Goal: Task Accomplishment & Management: Manage account settings

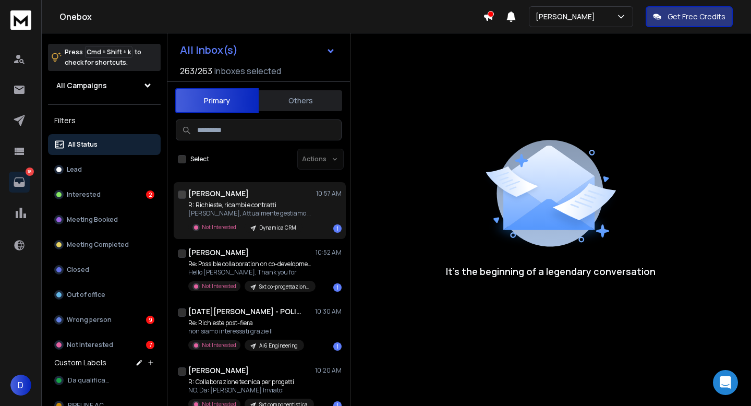
click at [248, 202] on p "R: Richieste, ricambi e contratti" at bounding box center [250, 205] width 125 height 8
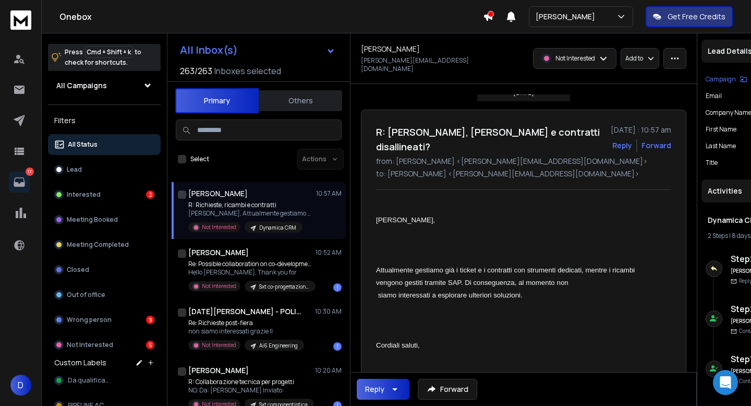
scroll to position [10, 0]
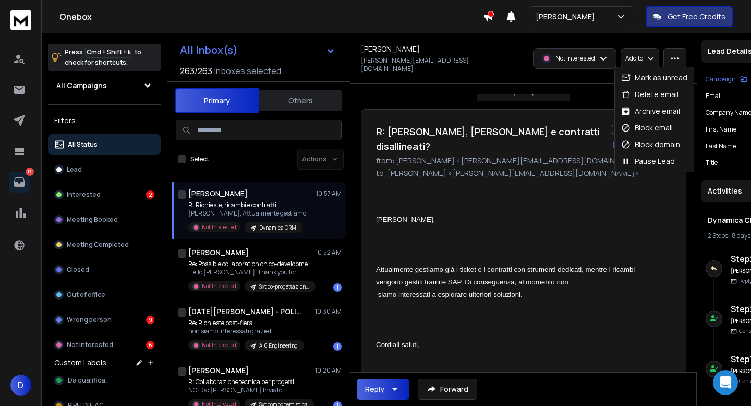
click at [679, 61] on button "button" at bounding box center [674, 58] width 23 height 21
click at [663, 84] on div "Mark as unread" at bounding box center [654, 77] width 75 height 17
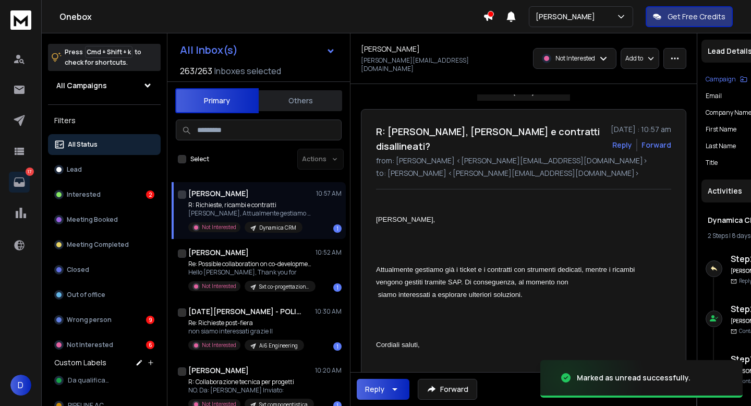
scroll to position [2, 0]
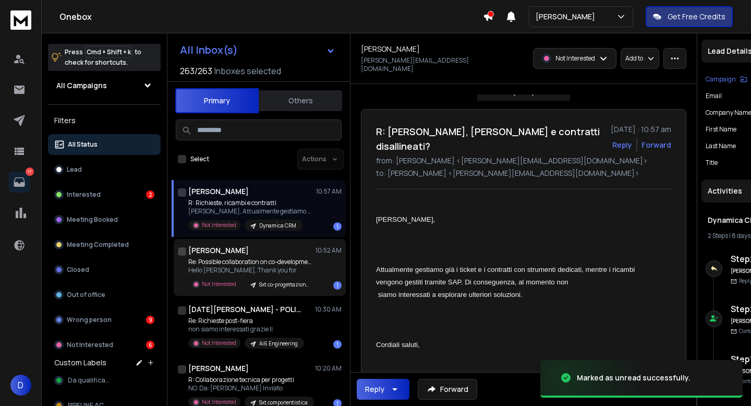
click at [319, 259] on div "Re: Possible collaboration on co-development Hello Luca, Thank you for Not Inte…" at bounding box center [264, 274] width 153 height 32
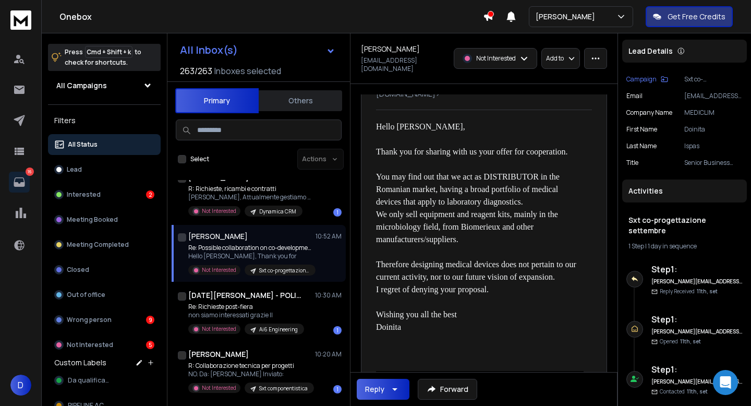
scroll to position [26, 0]
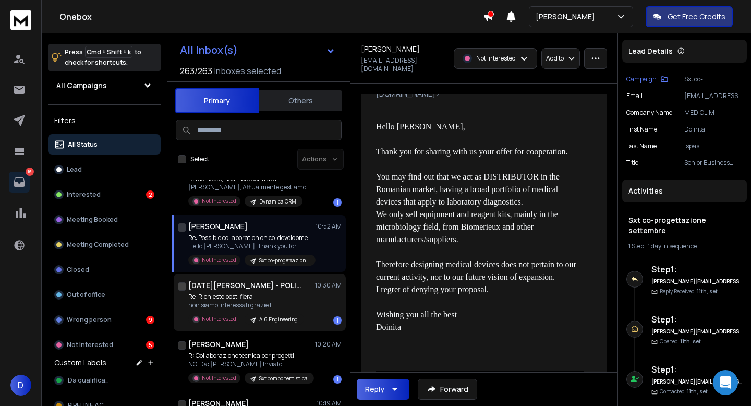
click at [320, 312] on div "Re: Richieste post-fiera non siamo interessati grazie Il Not Interested Ai6 Eng…" at bounding box center [264, 309] width 153 height 32
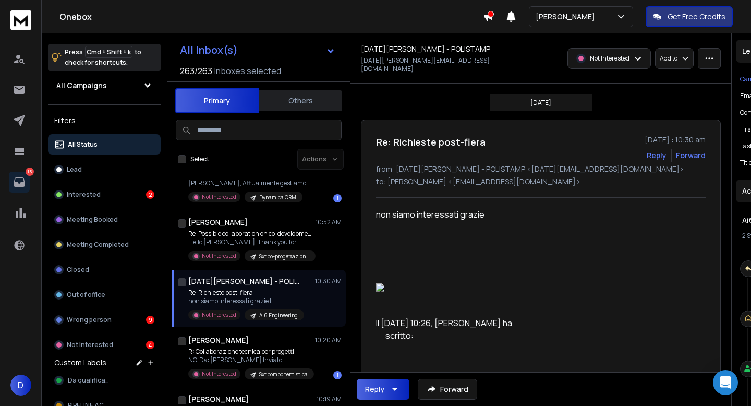
scroll to position [101, 0]
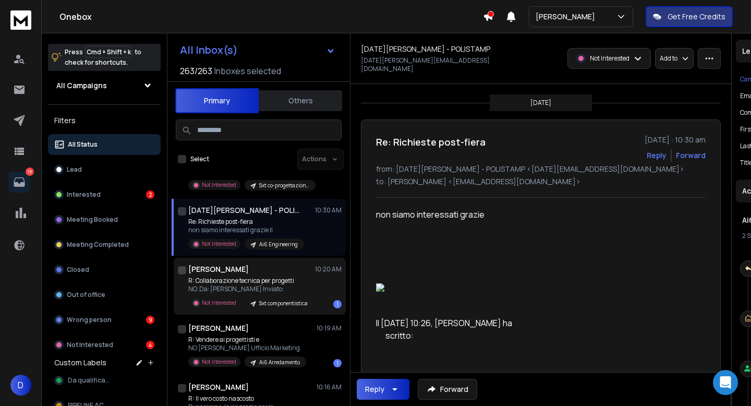
click at [313, 276] on div "Mario Noli 10:20 AM R: Collaborazione tecnica per progetti NO. Da: Luca Maggi I…" at bounding box center [264, 286] width 153 height 44
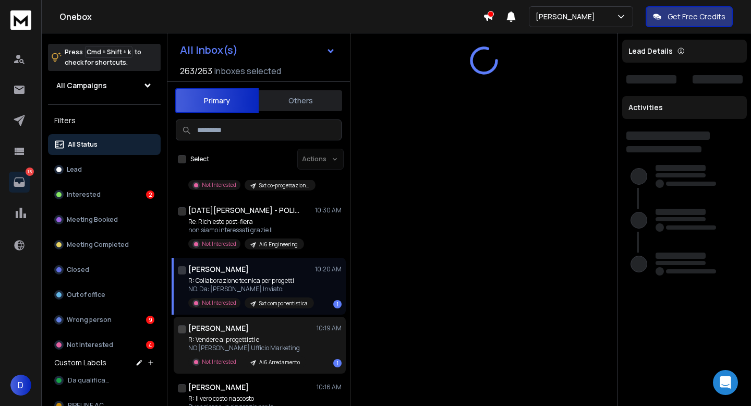
click at [331, 331] on p "10:19 AM" at bounding box center [329, 328] width 25 height 8
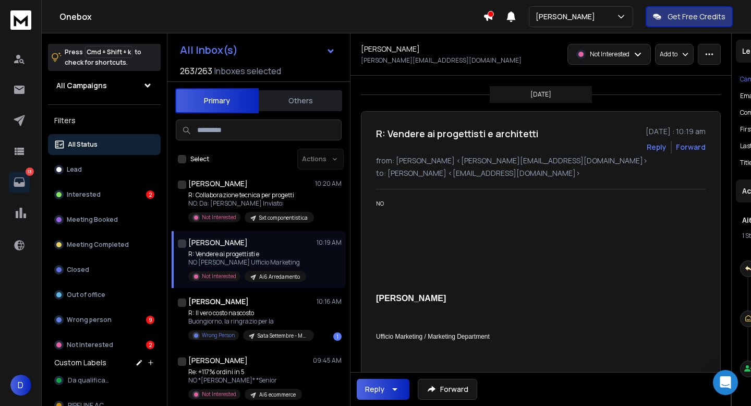
scroll to position [294, 0]
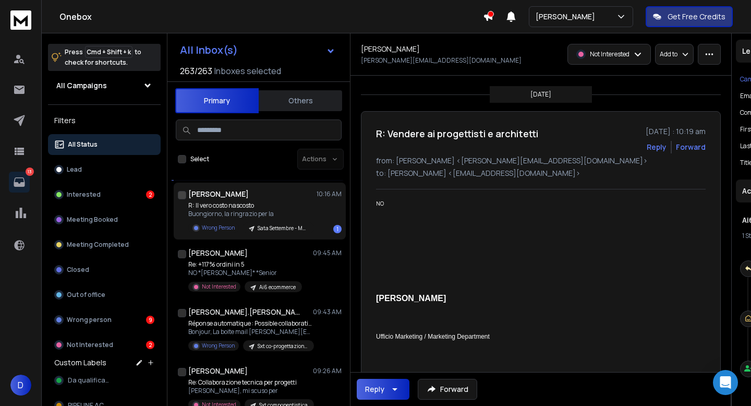
click at [323, 205] on div "R: Il vero costo nascosto Buongiorno, la ringrazio per la Wrong Person Sata Set…" at bounding box center [264, 217] width 153 height 32
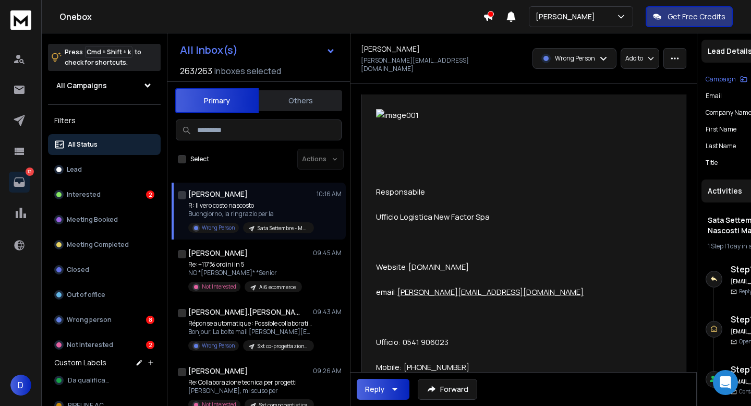
scroll to position [522, 0]
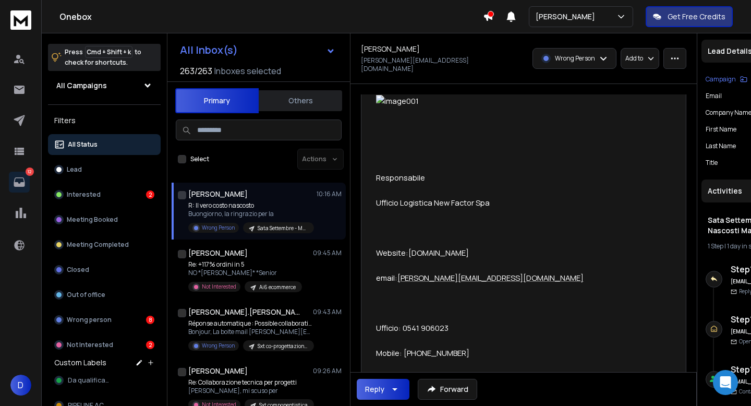
click at [686, 57] on button "button" at bounding box center [674, 58] width 23 height 21
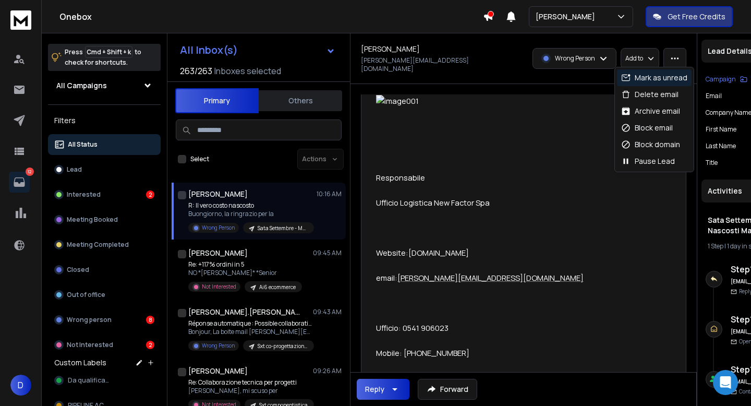
click at [650, 81] on div "Mark as unread" at bounding box center [654, 77] width 66 height 10
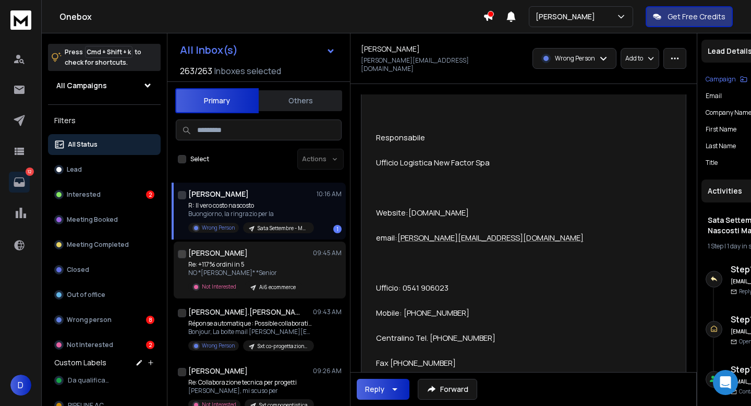
scroll to position [375, 0]
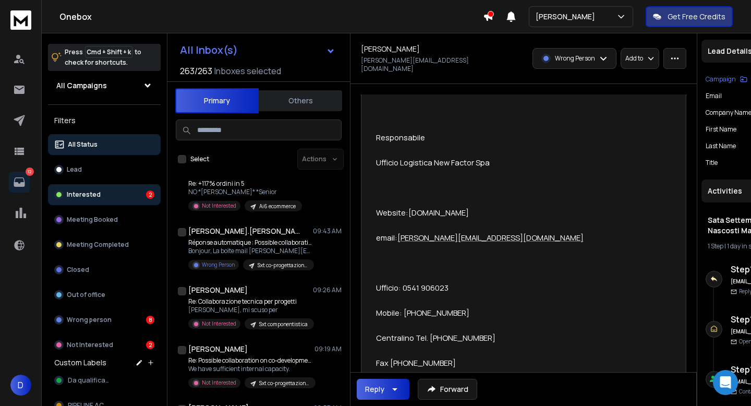
click at [130, 200] on button "Interested 2" at bounding box center [104, 194] width 113 height 21
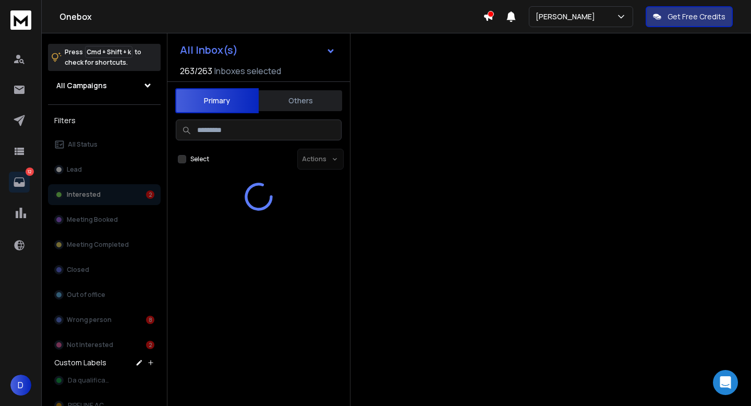
scroll to position [0, 0]
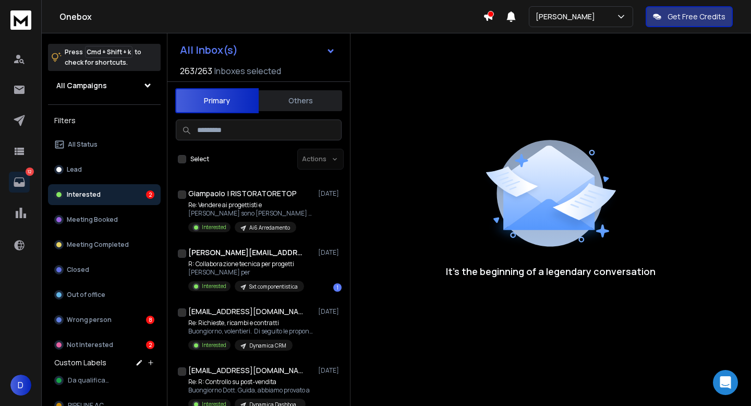
click at [439, 234] on div "It’s the beginning of a legendary conversation" at bounding box center [550, 205] width 401 height 345
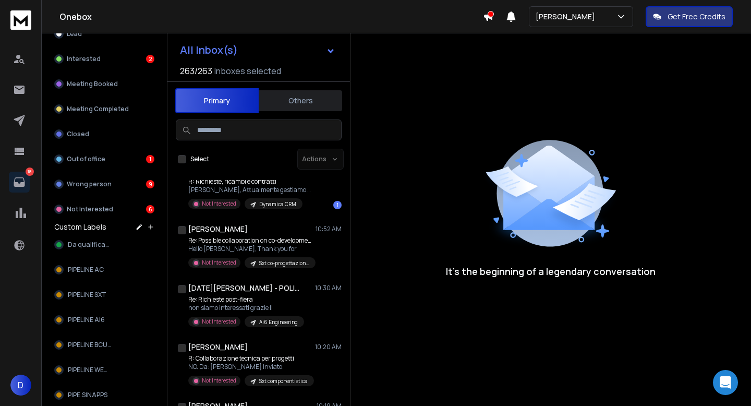
scroll to position [135, 0]
click at [595, 21] on div "[PERSON_NAME]" at bounding box center [581, 16] width 91 height 10
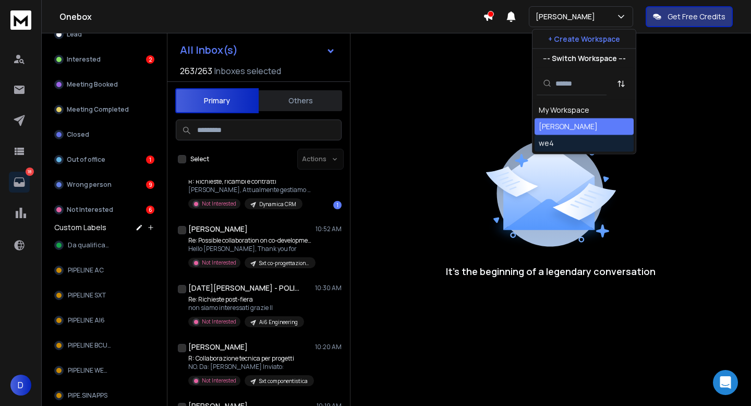
click at [579, 153] on div "+ Create Workspace --- Switch Workspace --- My Workspace Davide Gulin we4" at bounding box center [584, 91] width 104 height 125
click at [571, 140] on div "we4" at bounding box center [584, 143] width 99 height 17
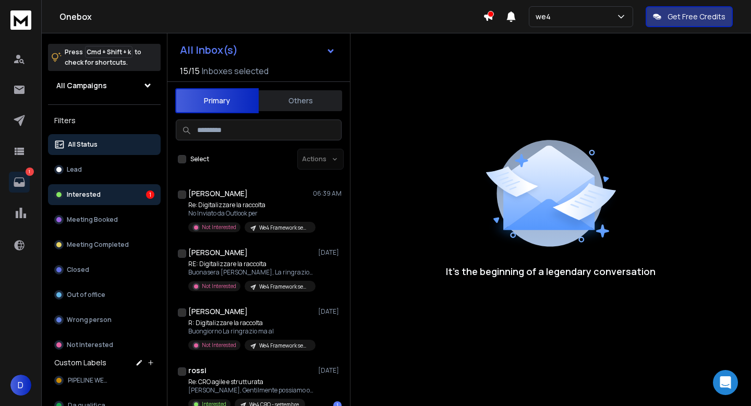
click at [108, 197] on button "Interested 1" at bounding box center [104, 194] width 113 height 21
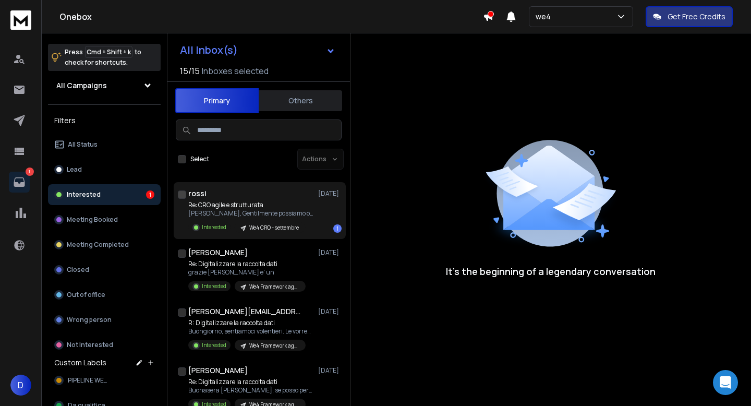
click at [321, 204] on div "Re: CRO agile e strutturata Buongiorno Falzone, Gentilmente possiamo organizzar…" at bounding box center [264, 217] width 153 height 32
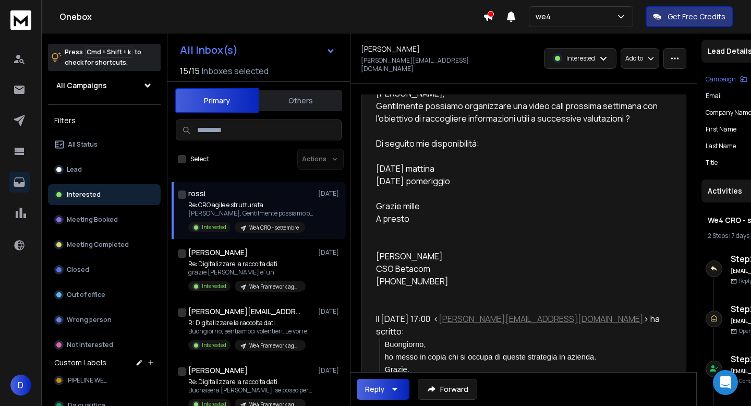
scroll to position [141, 0]
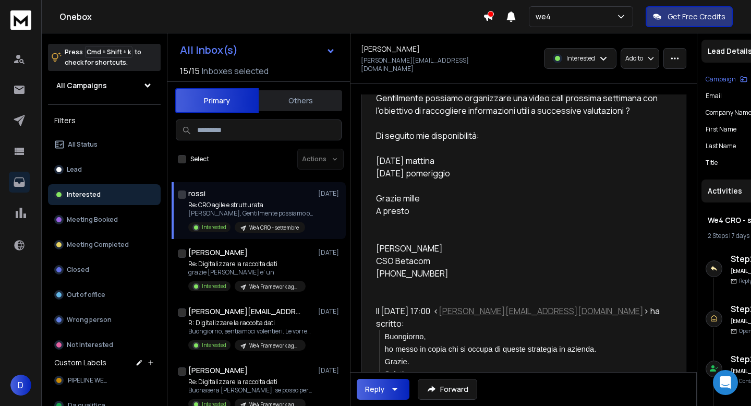
drag, startPoint x: 449, startPoint y: 253, endPoint x: 395, endPoint y: 256, distance: 53.8
click at [395, 256] on div "Corrado Rossi CSO Betacom +39 338 664 8555" at bounding box center [519, 267] width 287 height 50
copy div "Betacom"
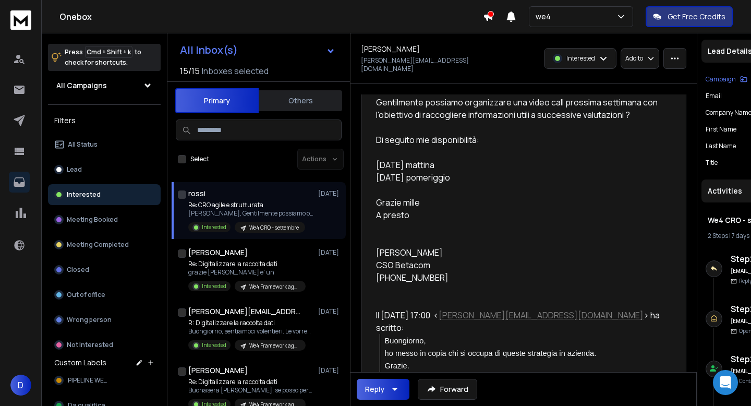
scroll to position [137, 0]
click at [443, 211] on div "A presto" at bounding box center [519, 215] width 287 height 13
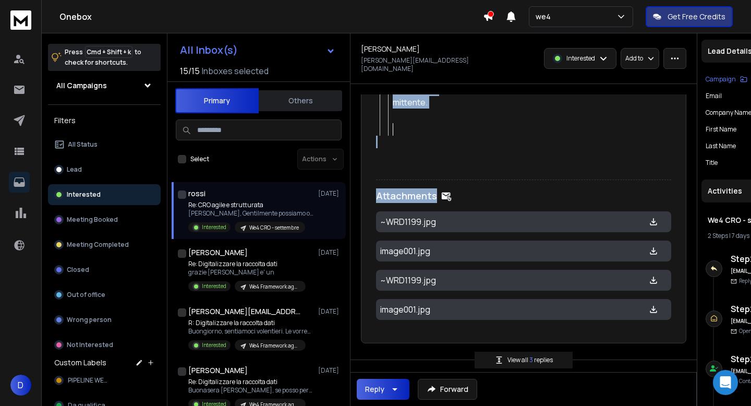
scroll to position [972, 0]
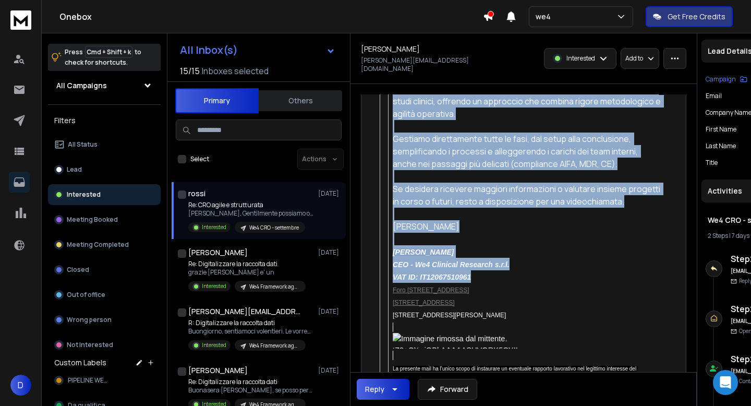
drag, startPoint x: 375, startPoint y: 186, endPoint x: 532, endPoint y: 257, distance: 173.0
copy div "Buongiorno Falzone, Gentilmente possiamo organizzare una video call prossima se…"
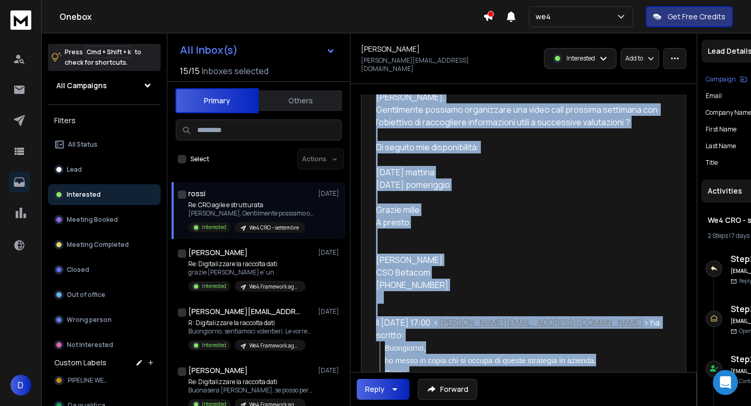
scroll to position [0, 0]
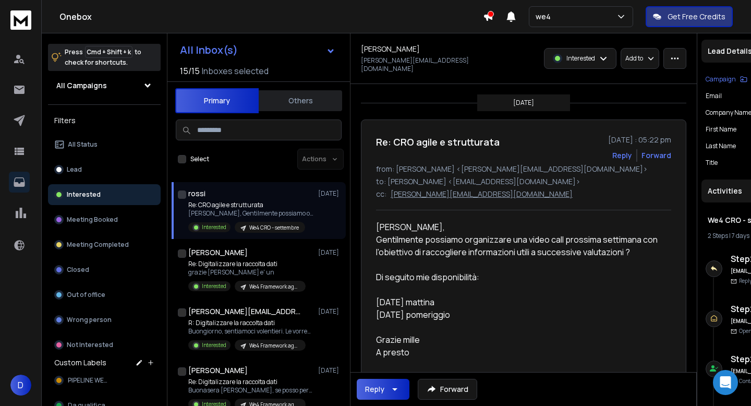
click at [463, 152] on div "Re: CRO agile e strutturata 10 September 2025 : 05:22 pm Reply Forward" at bounding box center [523, 148] width 295 height 27
drag, startPoint x: 447, startPoint y: 163, endPoint x: 513, endPoint y: 165, distance: 65.7
click at [513, 165] on p "from: rossi, corrado <c.rossi@betacom.it>" at bounding box center [523, 169] width 295 height 10
copy p "c.rossi@betacom.it"
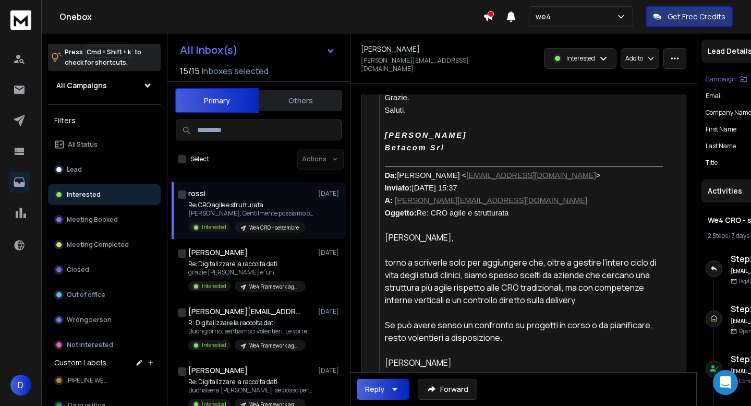
scroll to position [406, 0]
click at [592, 57] on p "Interested" at bounding box center [580, 58] width 29 height 8
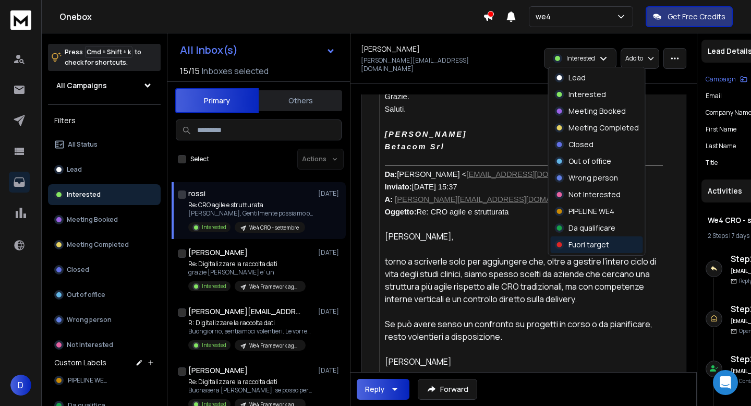
click at [594, 246] on p "Fuori target" at bounding box center [588, 244] width 41 height 10
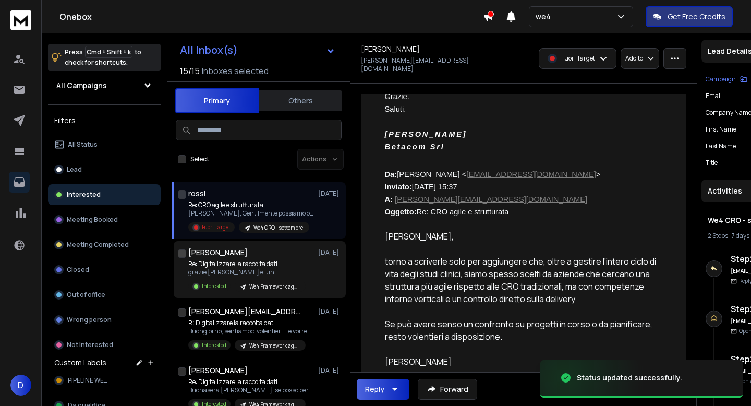
click at [282, 258] on div "Emiliano Amicuzi 25 Aug Re: Digitalizzare la raccolta dati grazie Riccardo BidB…" at bounding box center [264, 269] width 153 height 44
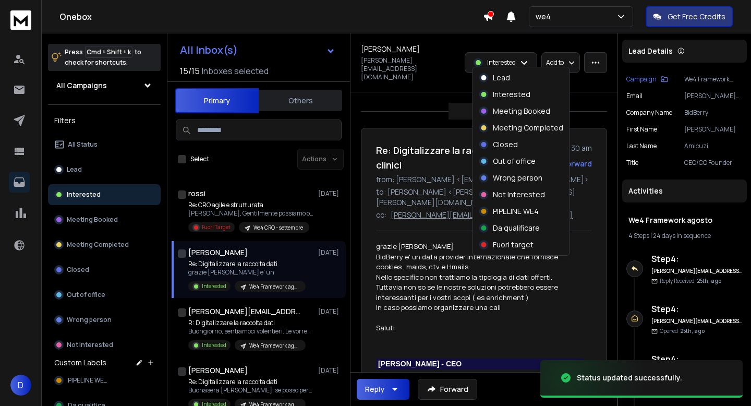
click at [516, 58] on p "Interested" at bounding box center [501, 62] width 29 height 8
click at [518, 249] on p "Fuori target" at bounding box center [513, 244] width 41 height 10
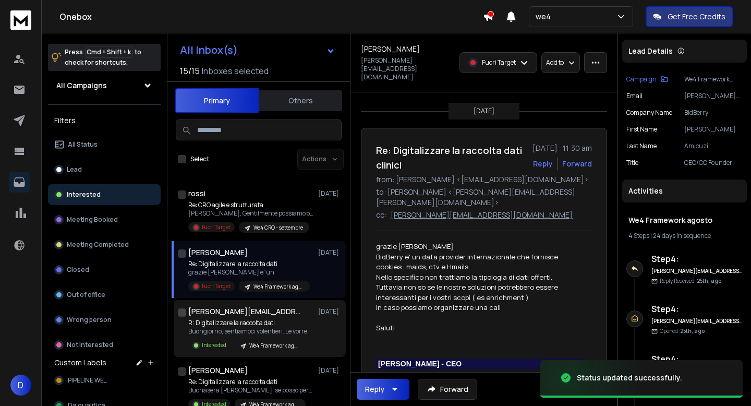
click at [308, 316] on div "simone.ranucci@insurtechitaly.it 20 Aug" at bounding box center [264, 311] width 153 height 10
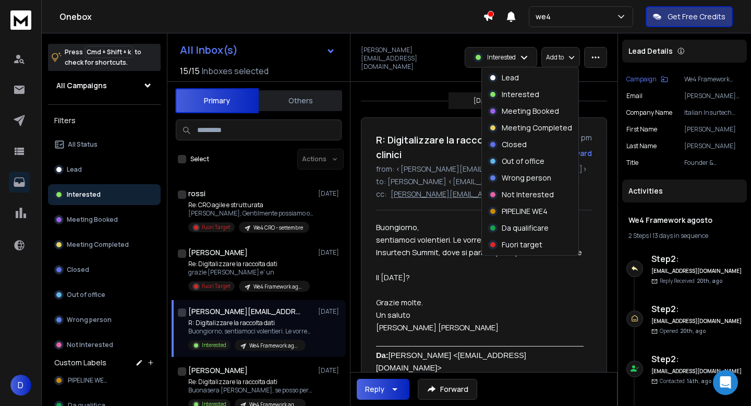
click at [516, 53] on p "Interested" at bounding box center [501, 57] width 29 height 8
click at [515, 250] on div "Fuori target" at bounding box center [530, 244] width 92 height 17
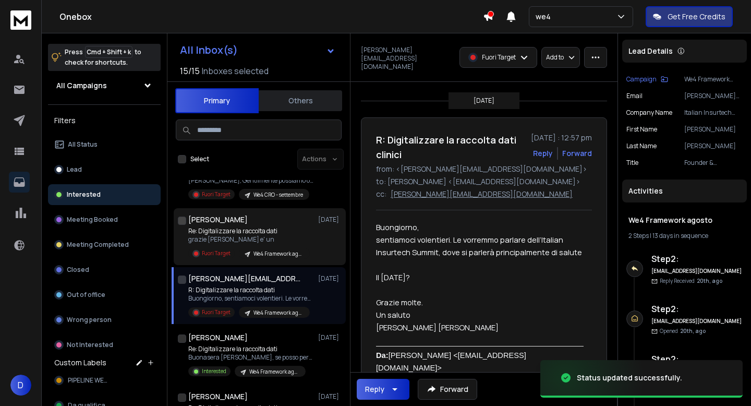
scroll to position [81, 0]
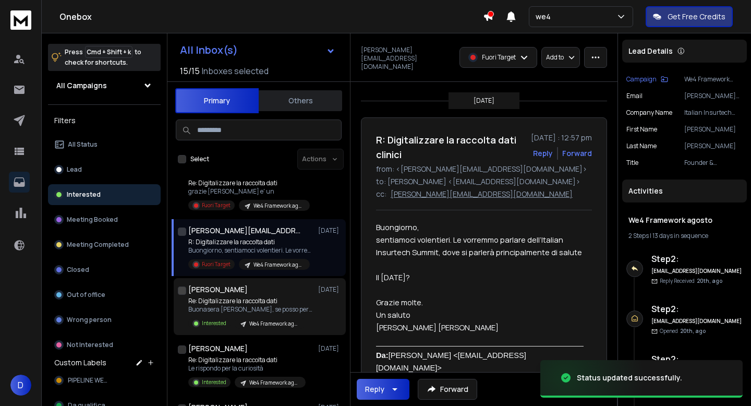
click at [294, 295] on div "Francesco Cavina 12 Aug Re: Digitalizzare la raccolta dati Buonasera Riccardo, …" at bounding box center [264, 306] width 153 height 44
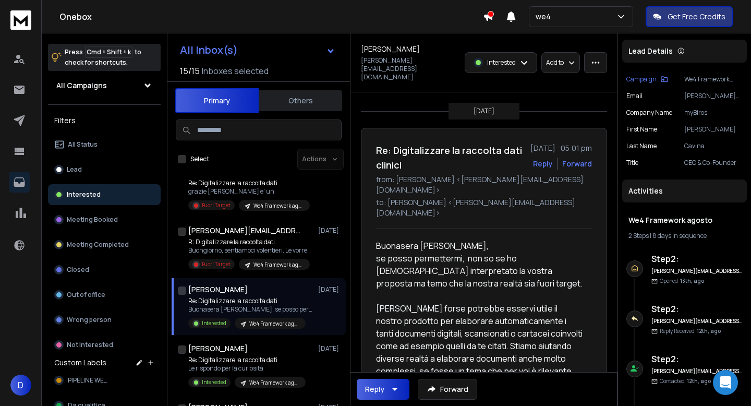
click at [516, 58] on p "Interested" at bounding box center [501, 62] width 29 height 8
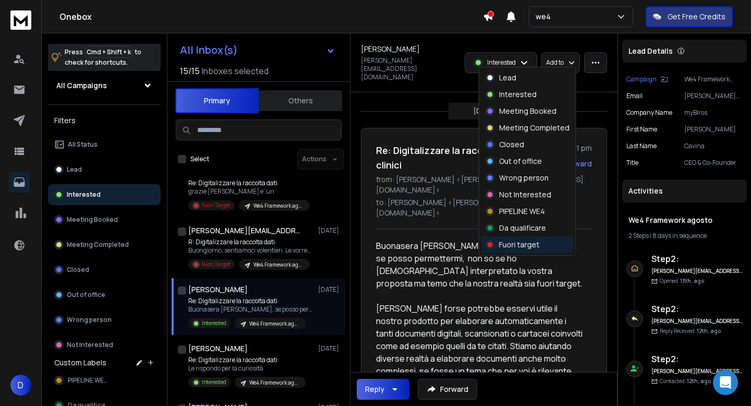
click at [513, 244] on p "Fuori target" at bounding box center [519, 244] width 41 height 10
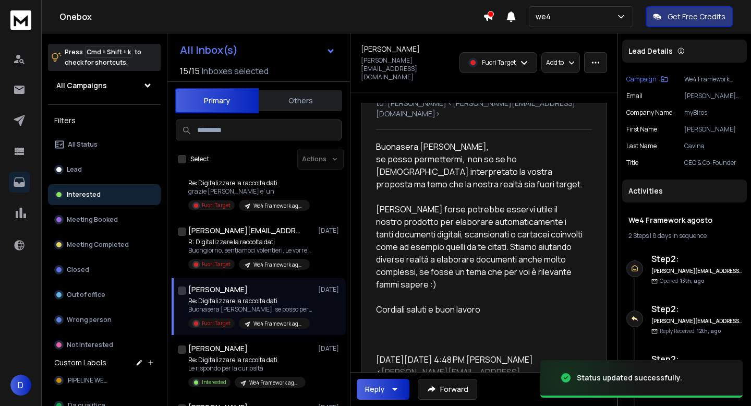
scroll to position [10, 0]
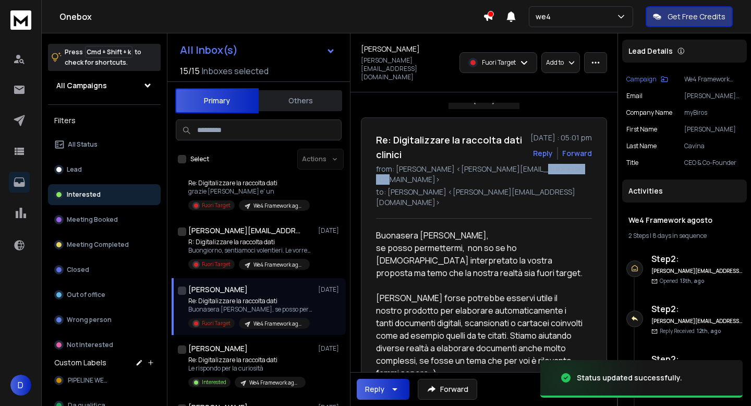
drag, startPoint x: 525, startPoint y: 153, endPoint x: 565, endPoint y: 156, distance: 39.8
click at [565, 164] on p "from: Francesco Cavina <francesco.cavina@mybiros.com>" at bounding box center [484, 174] width 216 height 21
copy p "mybiros.com"
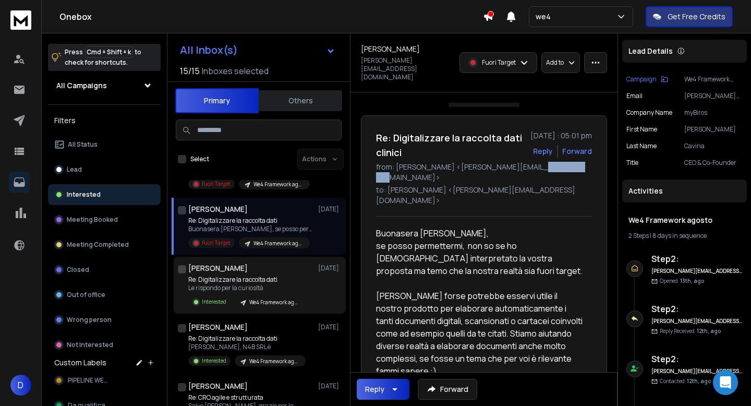
scroll to position [162, 0]
click at [290, 298] on p "We4 Framework agosto" at bounding box center [274, 301] width 50 height 8
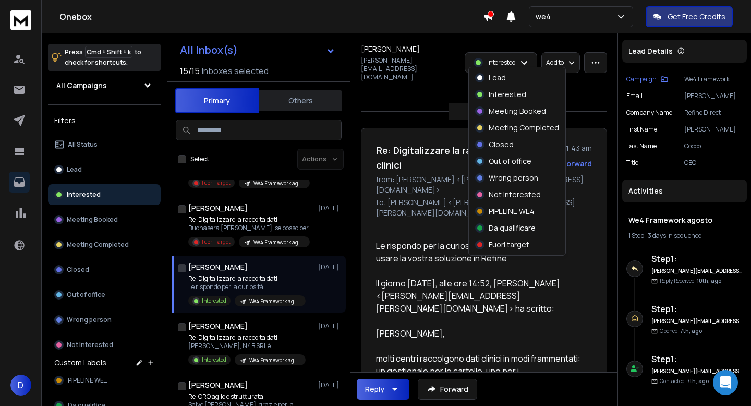
click at [515, 58] on p "Interested" at bounding box center [501, 62] width 29 height 8
click at [496, 250] on div "Fuori target" at bounding box center [517, 244] width 92 height 17
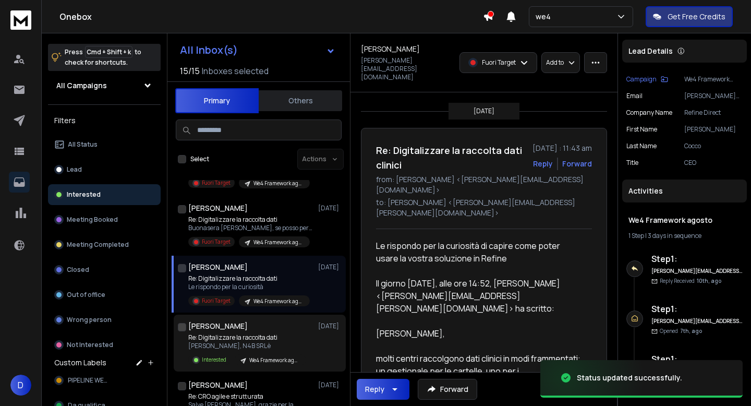
click at [277, 324] on div "Alberto Ferretti 08 Aug" at bounding box center [264, 326] width 153 height 10
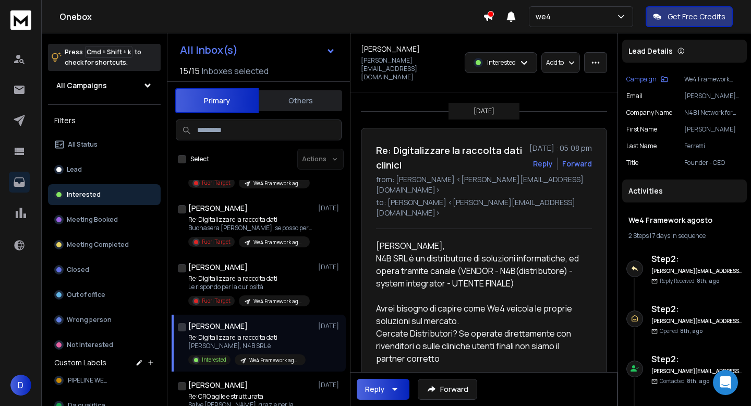
click at [517, 54] on div "Interested" at bounding box center [500, 63] width 71 height 20
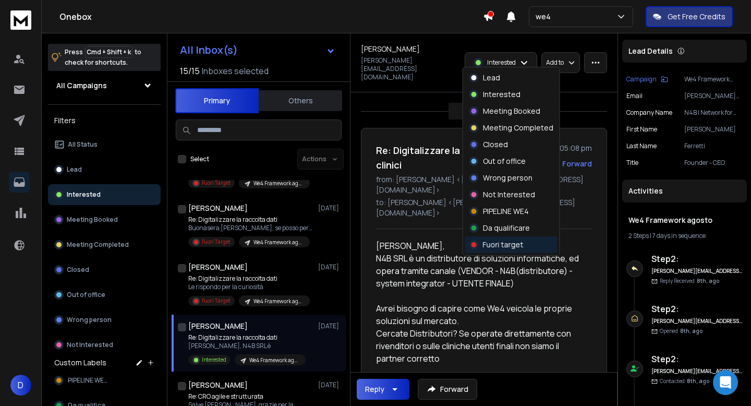
click at [506, 250] on div "Fuori target" at bounding box center [511, 244] width 92 height 17
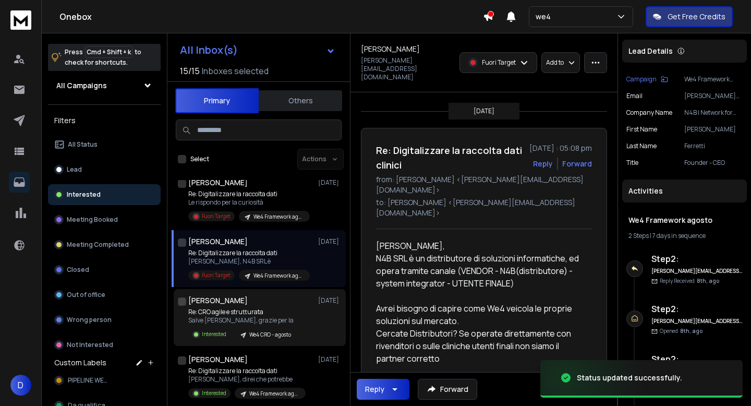
scroll to position [259, 0]
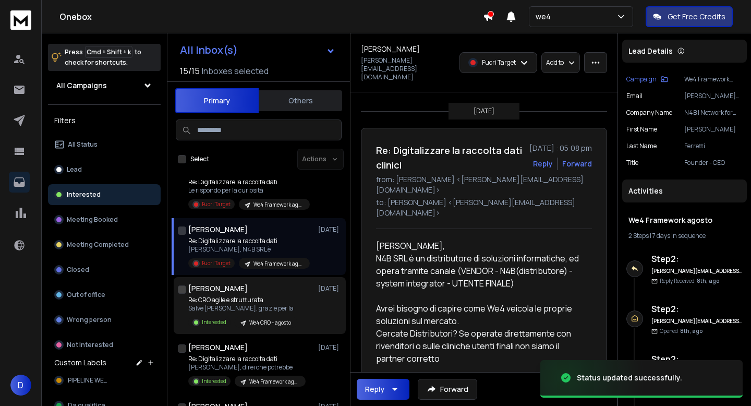
click at [296, 290] on div "Massimo Ruffolo 07 Aug" at bounding box center [264, 288] width 153 height 10
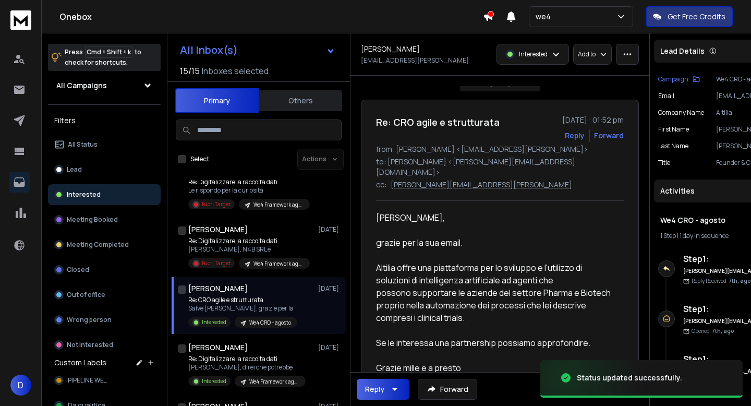
scroll to position [14, 0]
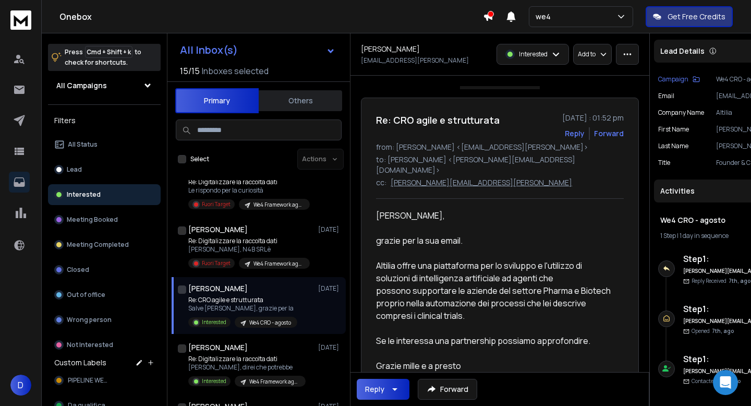
click at [535, 51] on p "Interested" at bounding box center [533, 54] width 29 height 8
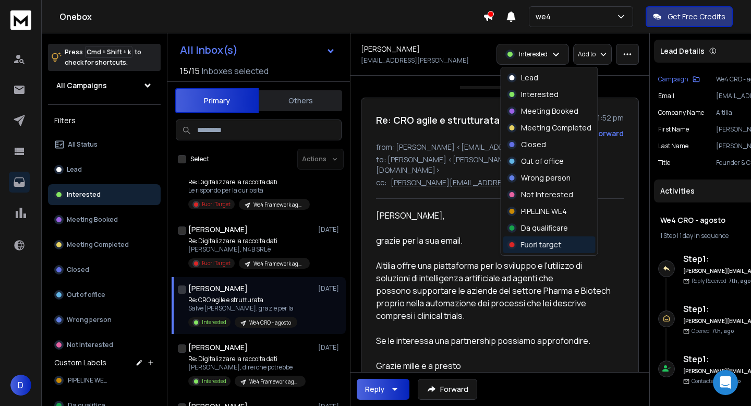
click at [526, 243] on p "Fuori target" at bounding box center [541, 244] width 41 height 10
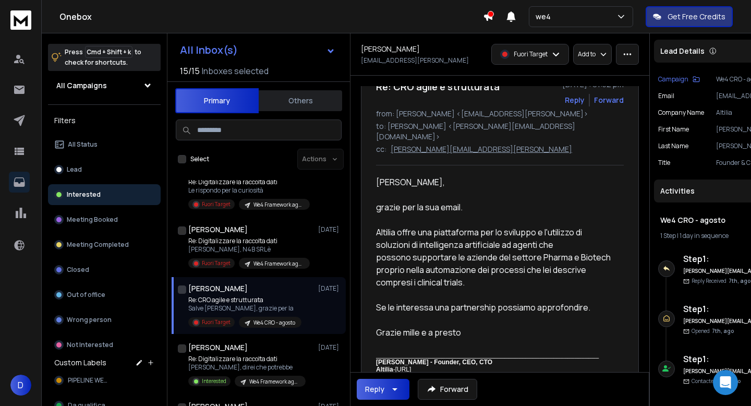
scroll to position [346, 0]
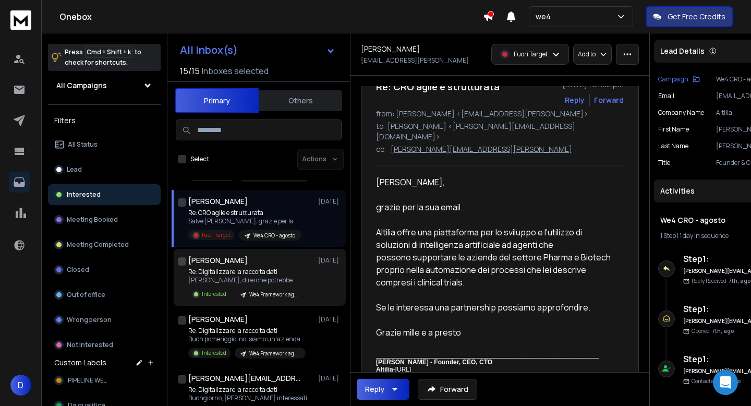
click at [286, 279] on p "Caro Riccardo, direi che potrebbe" at bounding box center [246, 280] width 117 height 8
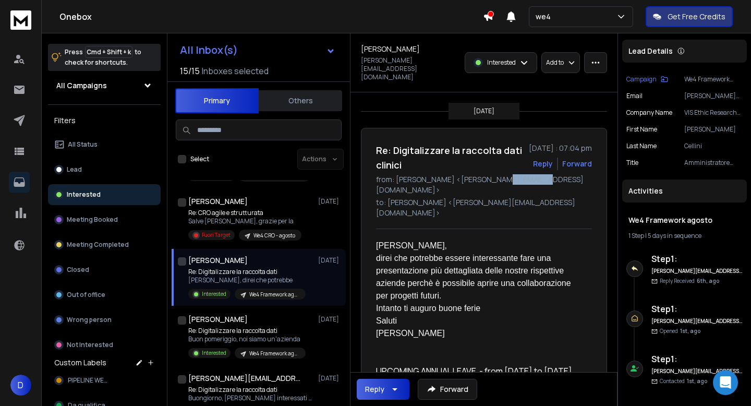
drag, startPoint x: 471, startPoint y: 162, endPoint x: 504, endPoint y: 167, distance: 33.8
click at [504, 174] on p "from: Silvia Cellini <s.cellini@vis-er.com>" at bounding box center [484, 184] width 216 height 21
copy p "vis-er.com"
click at [499, 58] on p "Interested" at bounding box center [501, 62] width 29 height 8
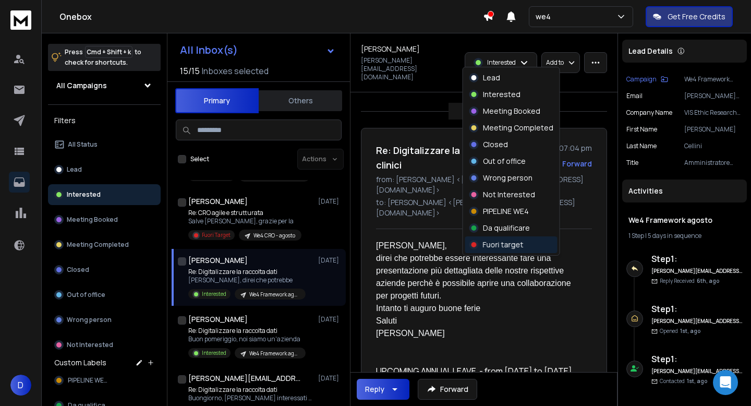
click at [483, 243] on p "Fuori target" at bounding box center [503, 244] width 41 height 10
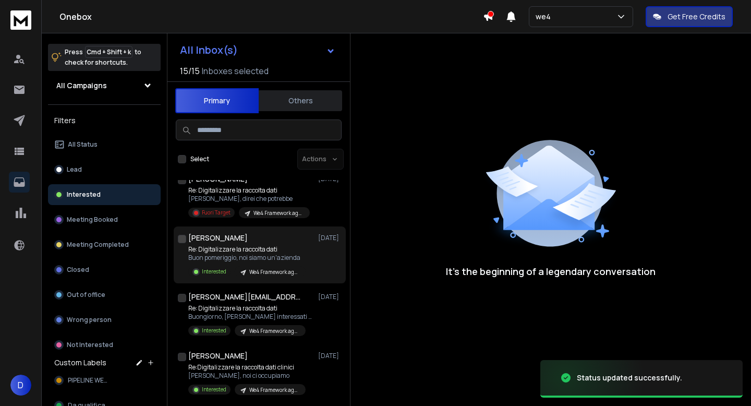
scroll to position [417, 0]
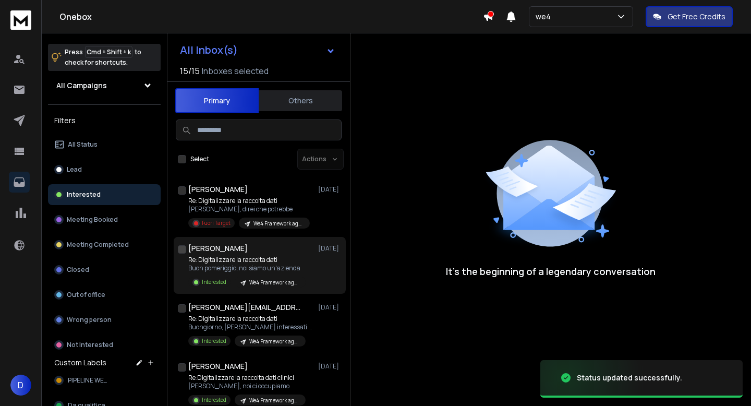
click at [308, 246] on div "Pietro Zappaterreno 06 Aug" at bounding box center [264, 248] width 153 height 10
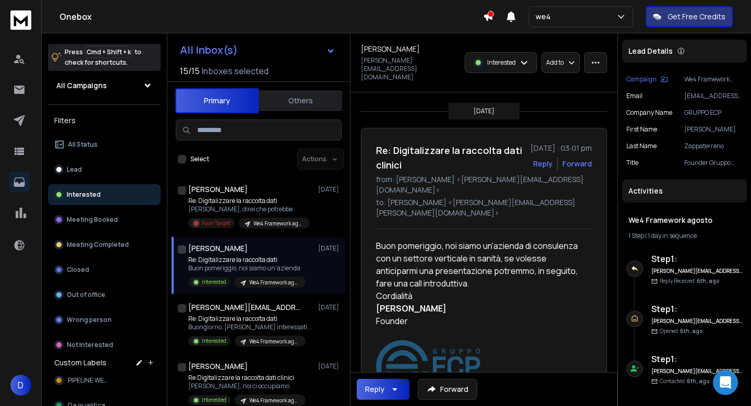
click at [505, 58] on p "Interested" at bounding box center [501, 62] width 29 height 8
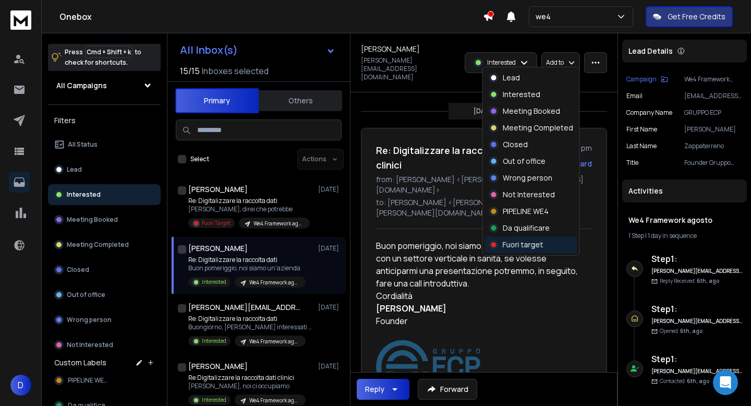
click at [502, 245] on div "Fuori target" at bounding box center [516, 244] width 54 height 10
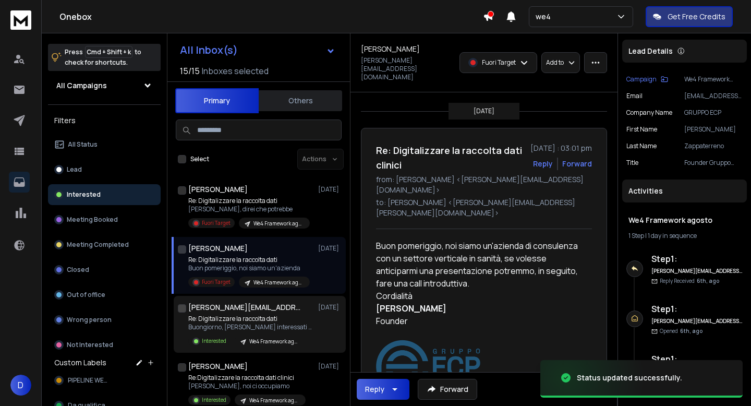
click at [262, 322] on div "Re: Digitalizzare la raccolta dati Buongiorno, Siamo interessati a capire Inter…" at bounding box center [250, 330] width 125 height 32
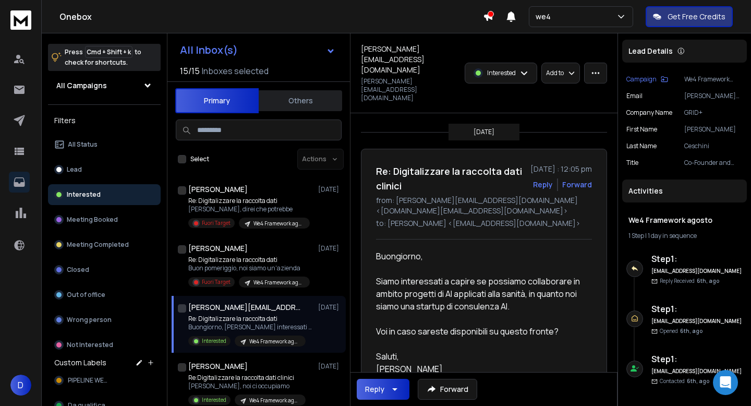
click at [522, 63] on div "Interested" at bounding box center [500, 73] width 71 height 20
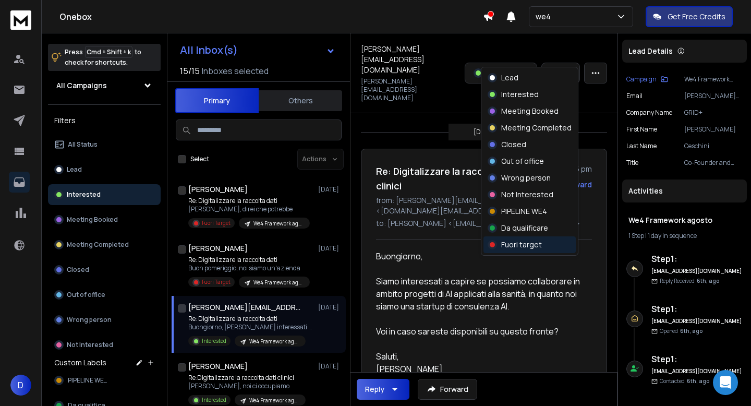
click at [511, 238] on div "Fuori target" at bounding box center [529, 244] width 92 height 17
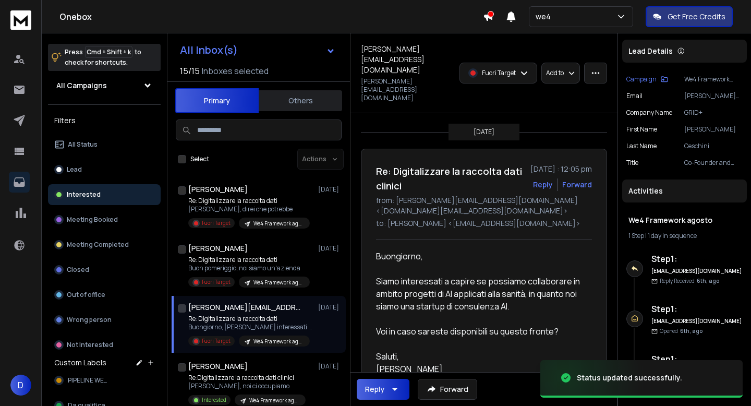
scroll to position [8, 0]
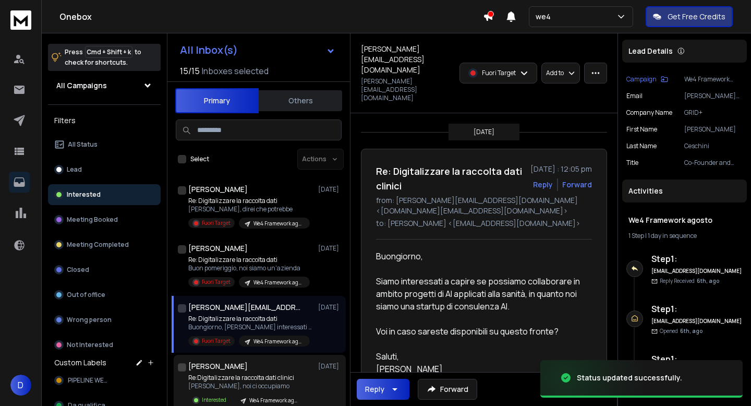
click at [286, 382] on p "Ciao Riccardo, noi ci occupiamo" at bounding box center [246, 386] width 117 height 8
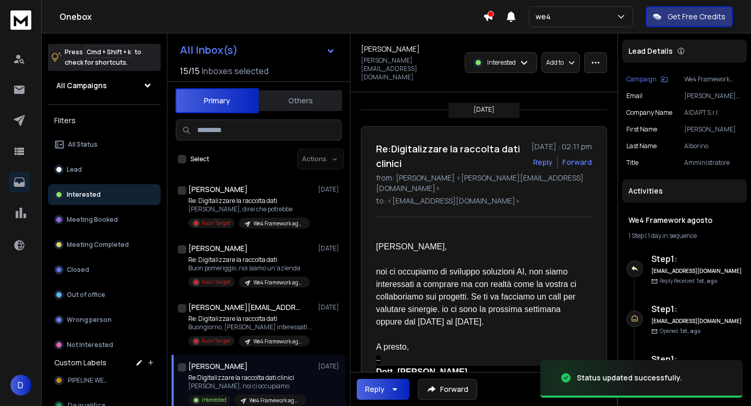
scroll to position [2, 0]
click at [516, 58] on p "Interested" at bounding box center [501, 62] width 29 height 8
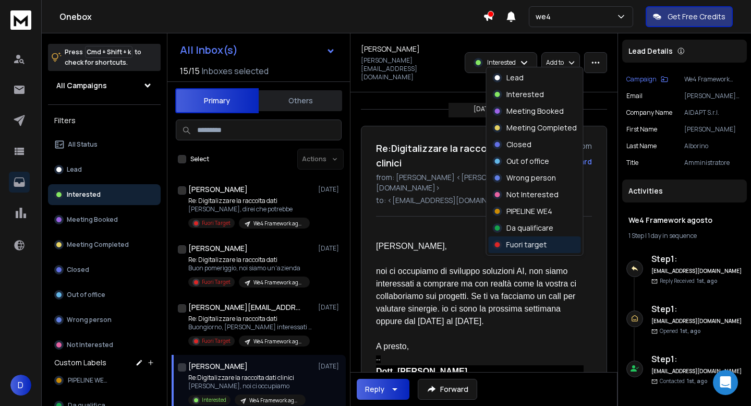
click at [522, 249] on p "Fuori target" at bounding box center [526, 244] width 41 height 10
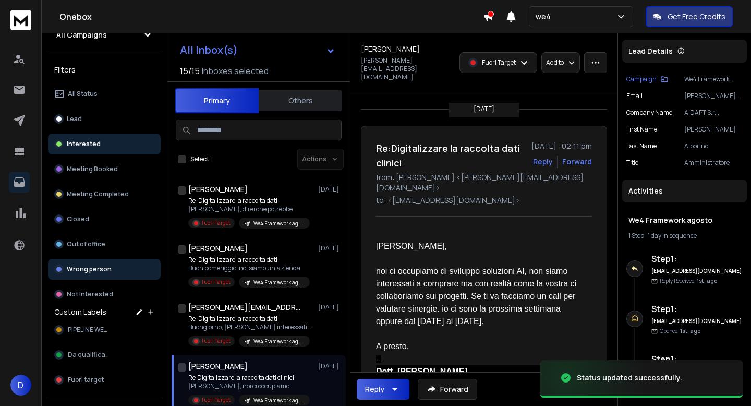
scroll to position [0, 0]
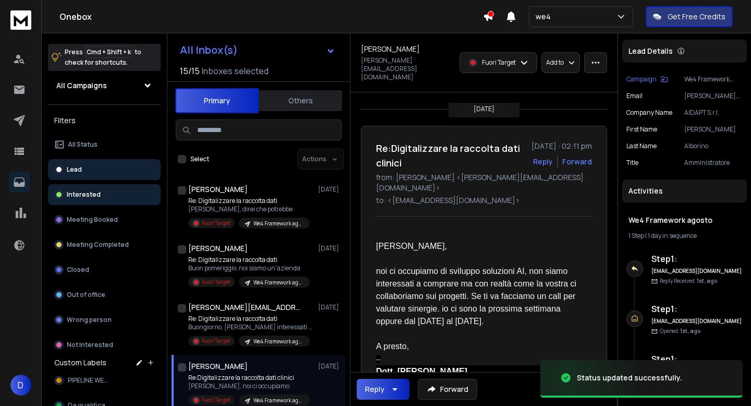
click at [116, 176] on button "Lead" at bounding box center [104, 169] width 113 height 21
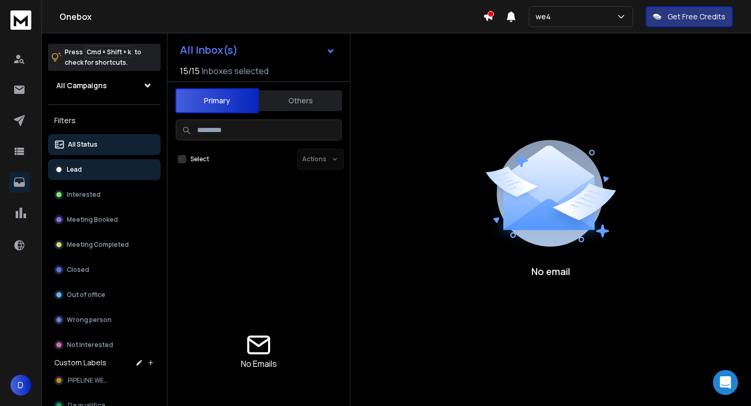
click at [116, 154] on button "All Status" at bounding box center [104, 144] width 113 height 21
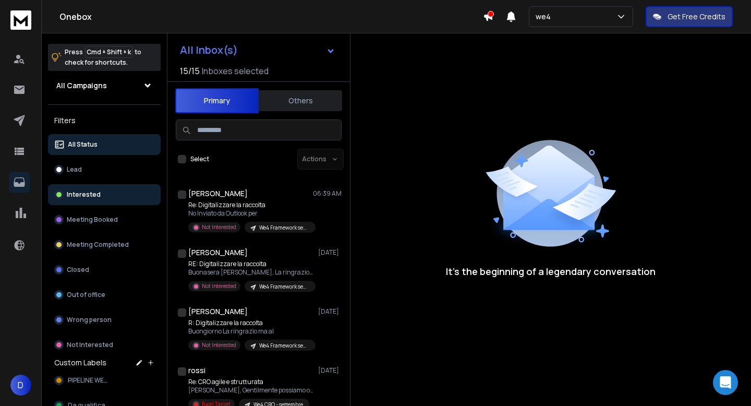
click at [110, 198] on button "Interested" at bounding box center [104, 194] width 113 height 21
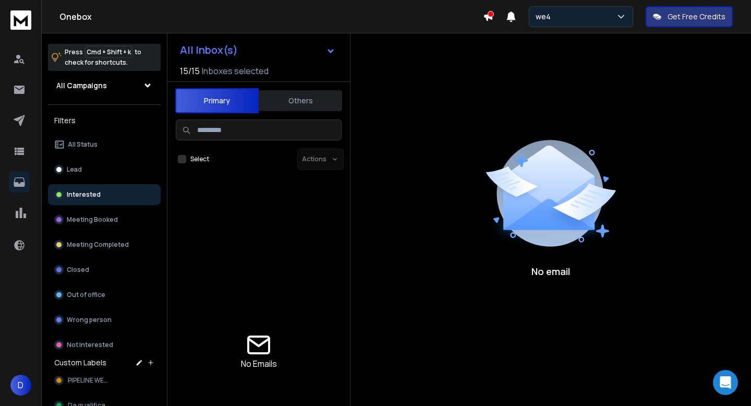
click at [559, 21] on button "we4" at bounding box center [581, 16] width 104 height 21
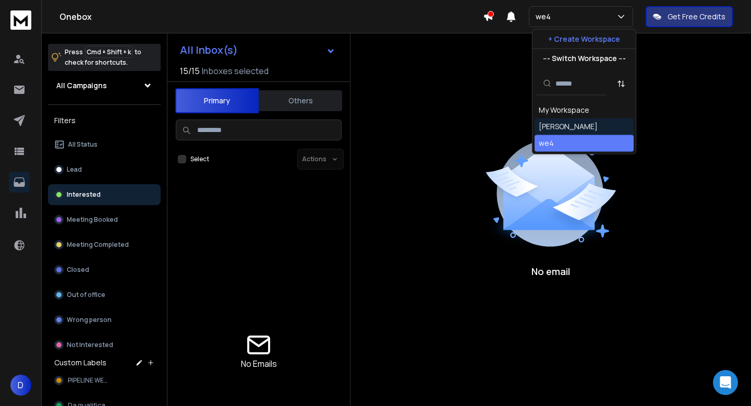
click at [563, 122] on div "[PERSON_NAME]" at bounding box center [568, 127] width 59 height 10
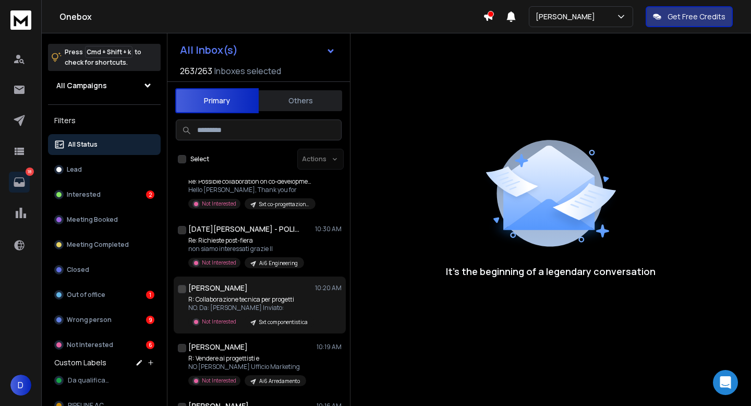
scroll to position [354, 0]
